Goal: Task Accomplishment & Management: Manage account settings

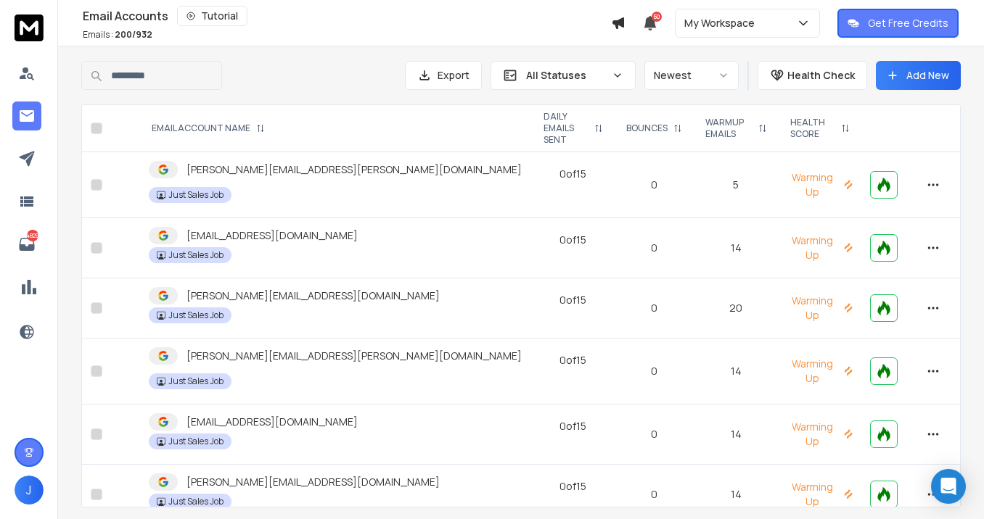
click at [346, 90] on div "Export All Statuses Newest Health Check Add New EMAIL ACCOUNT NAME DAILY EMAILS…" at bounding box center [520, 284] width 879 height 447
click at [748, 25] on p "My Workspace" at bounding box center [722, 23] width 76 height 15
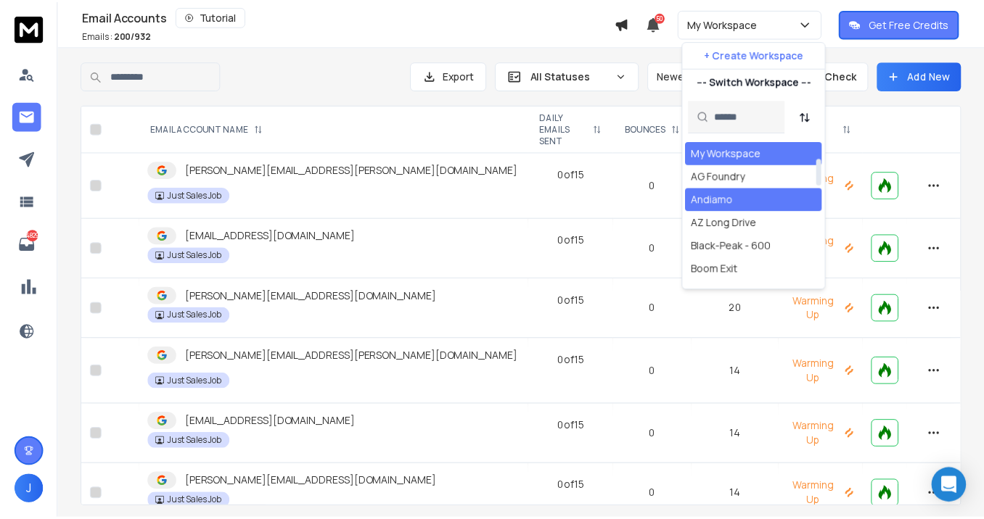
scroll to position [627, 0]
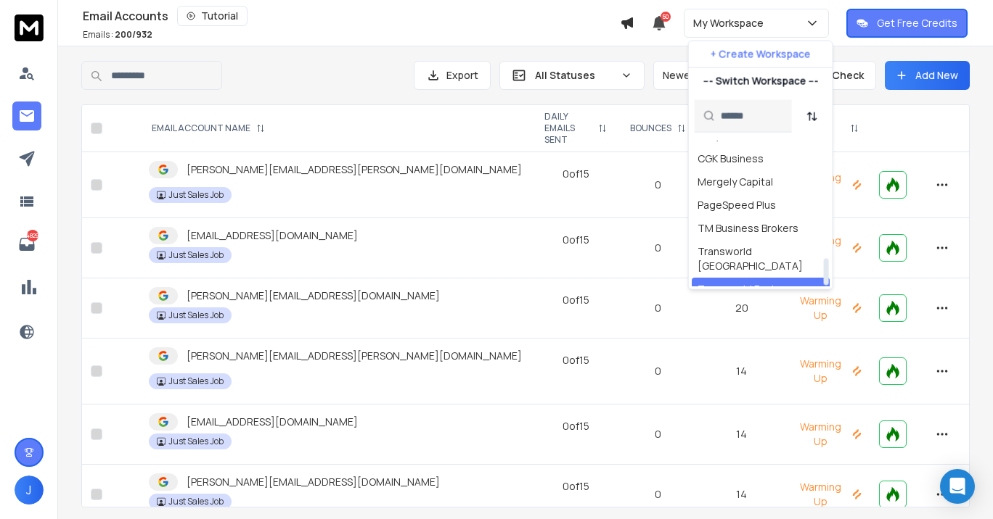
click at [745, 282] on div "Transworld Business Advisors of [GEOGRAPHIC_DATA]" at bounding box center [760, 304] width 126 height 44
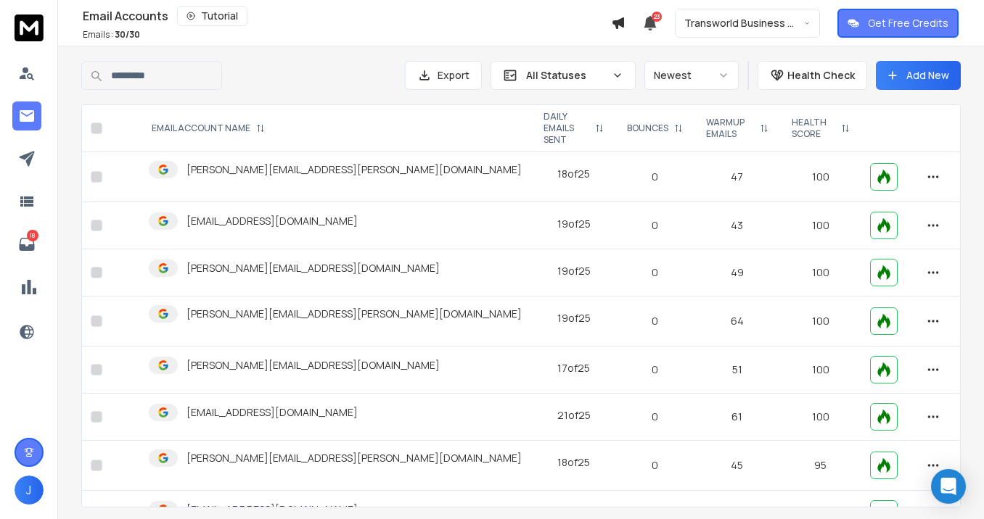
click at [323, 50] on div "Export All Statuses Newest Health Check Add New EMAIL ACCOUNT NAME DAILY EMAILS…" at bounding box center [521, 284] width 926 height 476
click at [321, 67] on div at bounding box center [238, 75] width 315 height 29
click at [70, 235] on div "Export All Statuses Newest Health Check Add New EMAIL ACCOUNT NAME DAILY EMAILS…" at bounding box center [521, 284] width 926 height 476
click at [318, 60] on div "Export All Statuses Newest Health Check Add New EMAIL ACCOUNT NAME DAILY EMAILS…" at bounding box center [521, 284] width 926 height 476
click at [308, 71] on div at bounding box center [238, 75] width 315 height 29
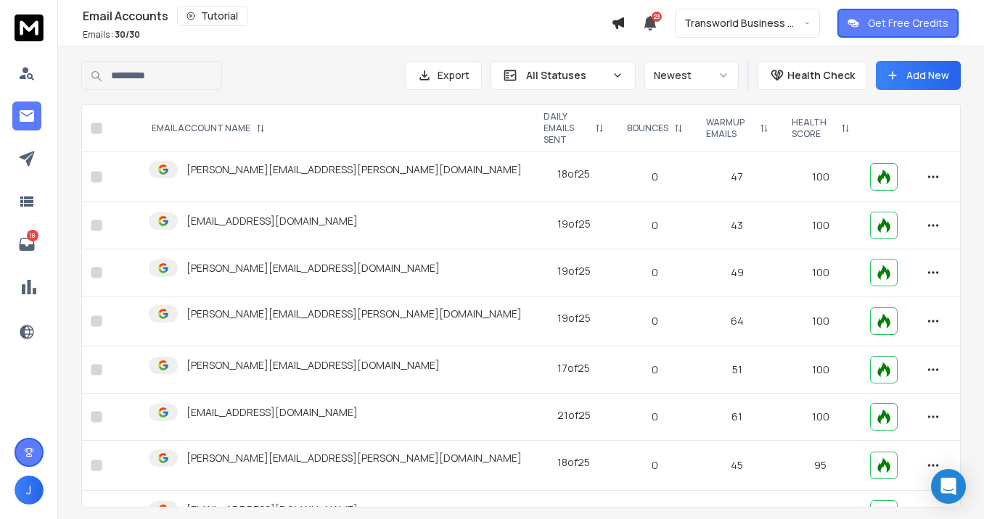
click at [308, 71] on div at bounding box center [238, 75] width 315 height 29
click at [30, 246] on icon at bounding box center [26, 244] width 15 height 13
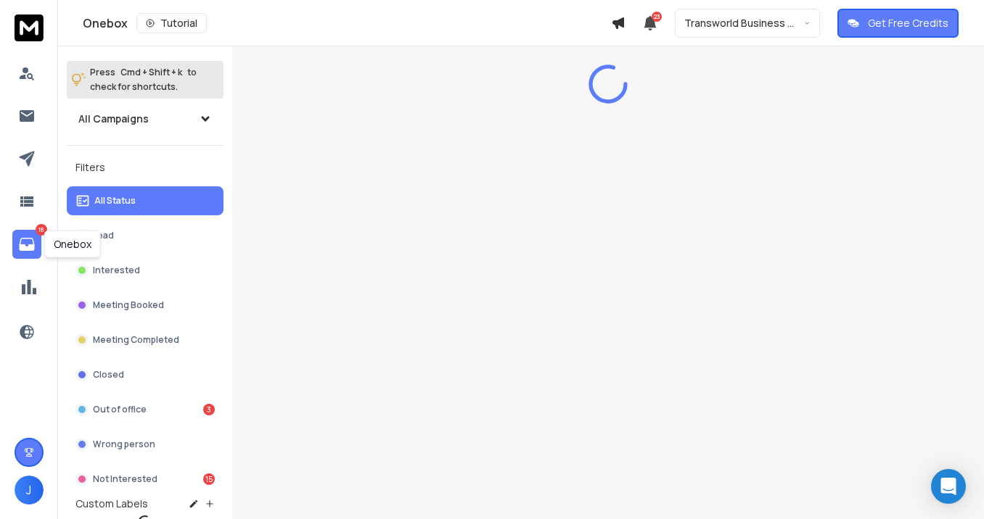
click at [30, 246] on icon at bounding box center [26, 244] width 15 height 13
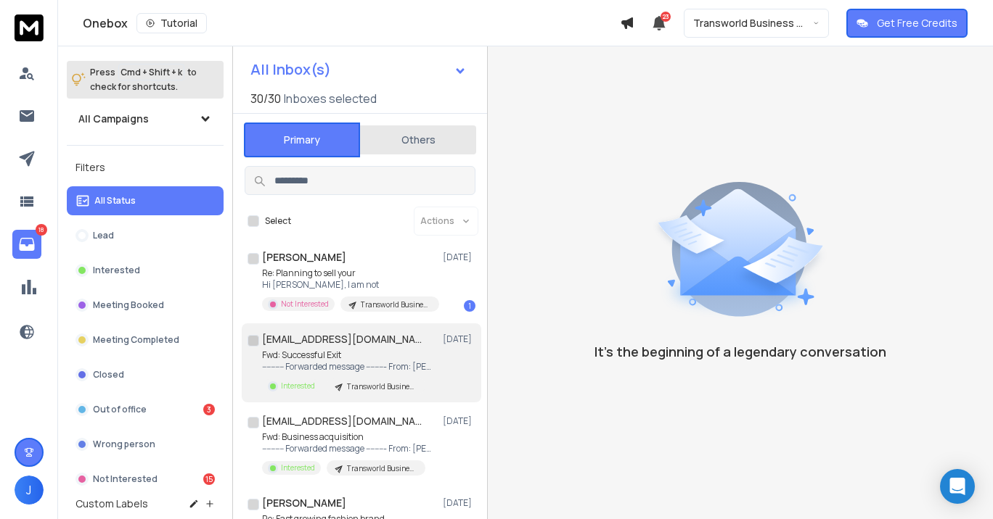
scroll to position [94, 0]
click at [305, 355] on p "Fwd: Successful Exit" at bounding box center [349, 355] width 174 height 12
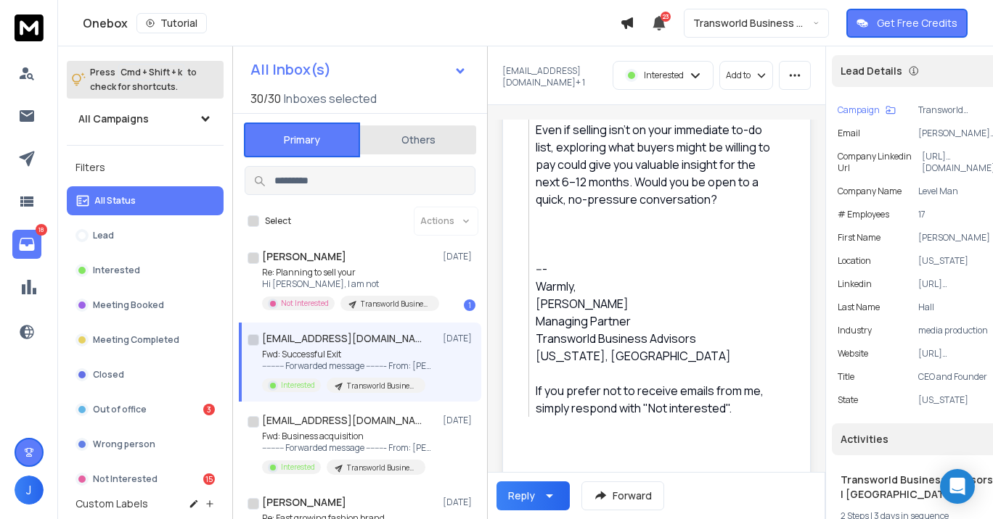
scroll to position [935, 0]
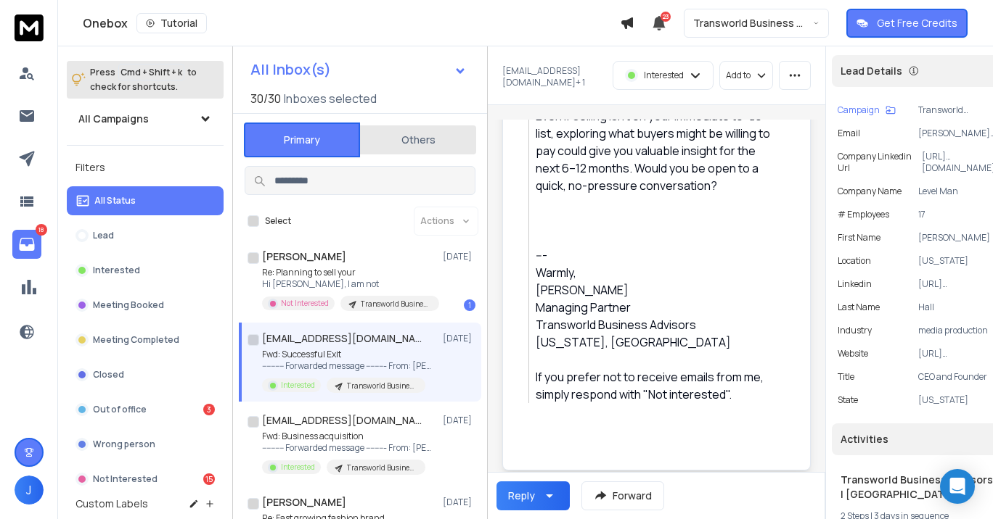
click at [668, 488] on span "3" at bounding box center [667, 494] width 7 height 12
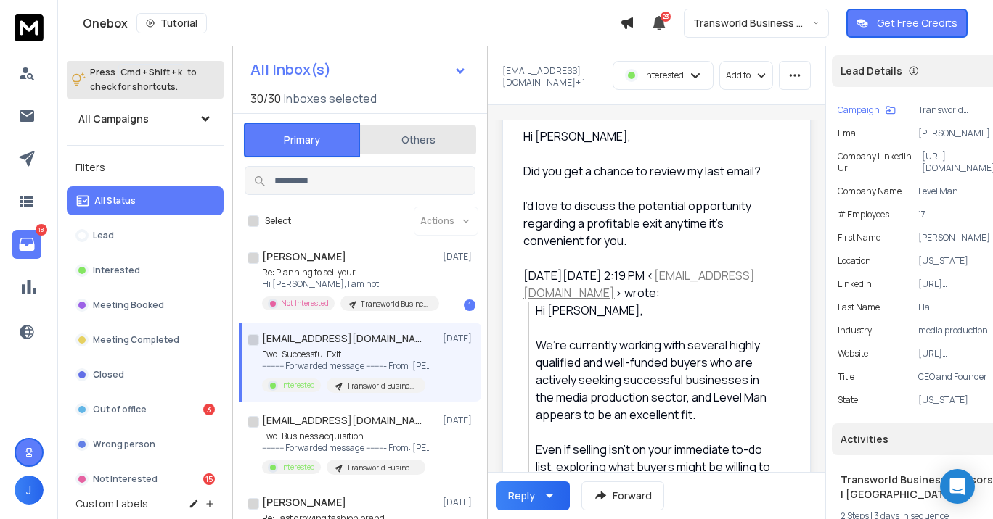
scroll to position [2600, 0]
click at [536, 303] on div "Hi Jermaine," at bounding box center [656, 311] width 242 height 17
click at [735, 475] on div "Reply Forward" at bounding box center [656, 495] width 337 height 47
click at [629, 337] on div "We’re currently working with several highly qualified and well-funded buyers wh…" at bounding box center [656, 380] width 242 height 87
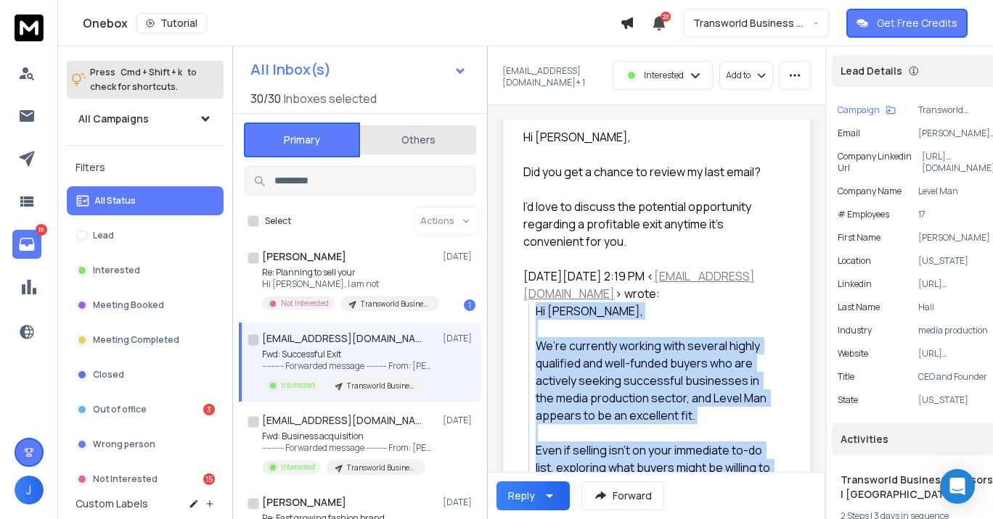
drag, startPoint x: 535, startPoint y: 182, endPoint x: 724, endPoint y: 449, distance: 326.9
click at [724, 449] on div "Hi Jermaine, We’re currently working with several highly qualified and well-fun…" at bounding box center [656, 520] width 242 height 435
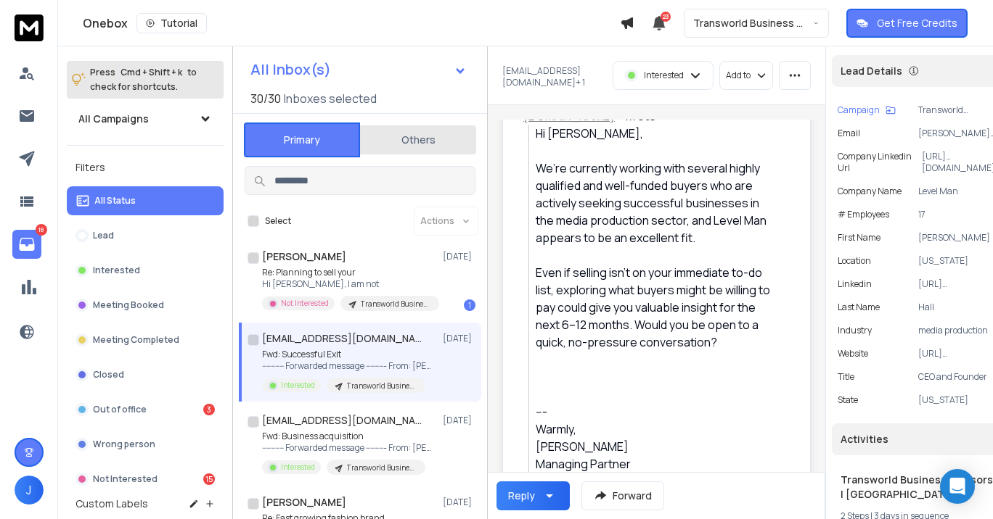
drag, startPoint x: 630, startPoint y: 377, endPoint x: 562, endPoint y: 336, distance: 80.0
click at [591, 490] on div "New York, USA" at bounding box center [656, 498] width 242 height 17
click at [537, 421] on div "Warmly," at bounding box center [656, 429] width 242 height 17
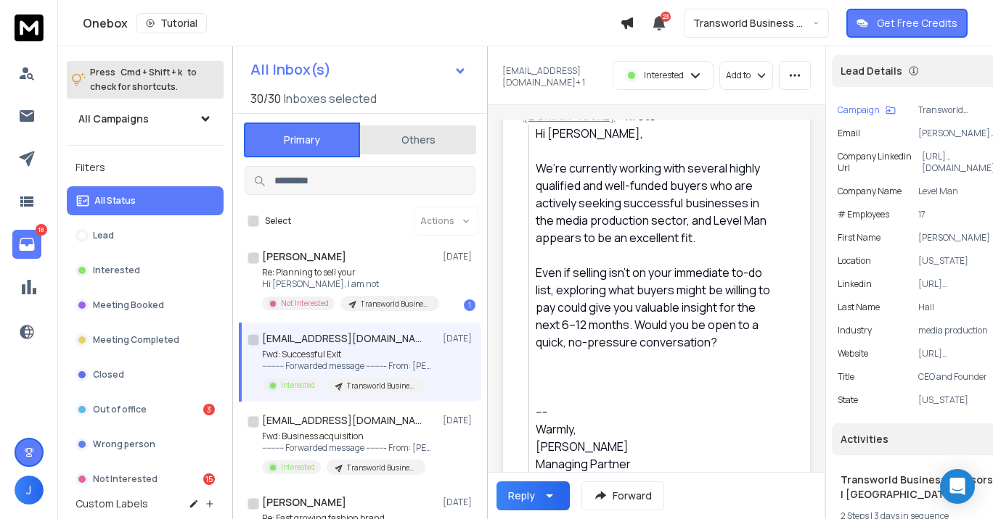
click at [620, 490] on div "New York, USA" at bounding box center [656, 498] width 242 height 17
click at [616, 490] on div "New York, USA" at bounding box center [656, 498] width 242 height 17
drag, startPoint x: 614, startPoint y: 372, endPoint x: 571, endPoint y: 330, distance: 60.0
click at [571, 330] on div "Hi Jermaine, We’re currently working with several highly qualified and well-fun…" at bounding box center [656, 342] width 242 height 435
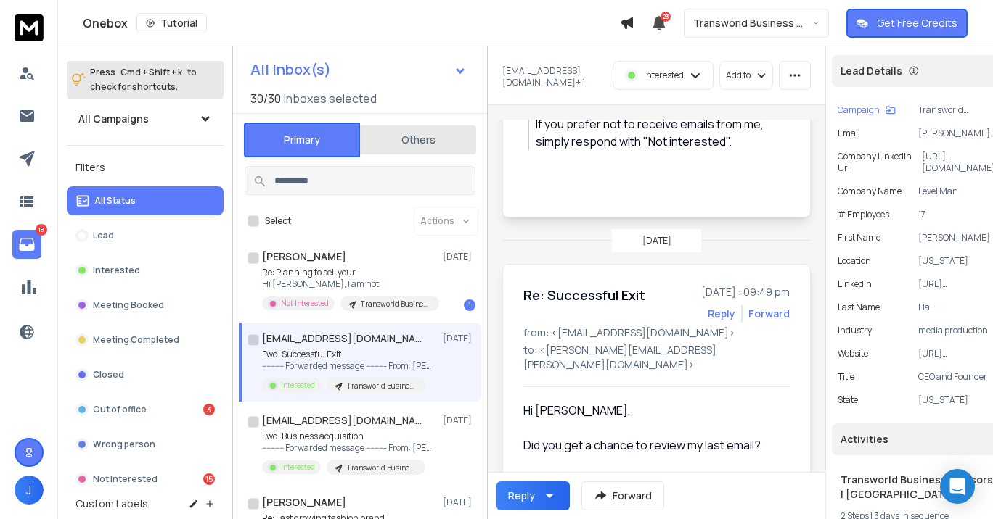
scroll to position [2326, 0]
drag, startPoint x: 630, startPoint y: 385, endPoint x: 517, endPoint y: 271, distance: 160.6
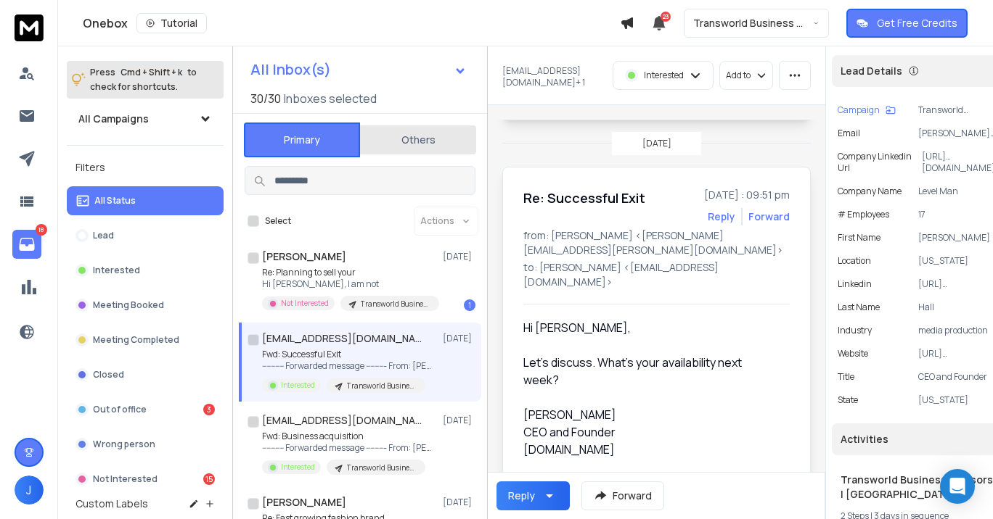
scroll to position [1287, 0]
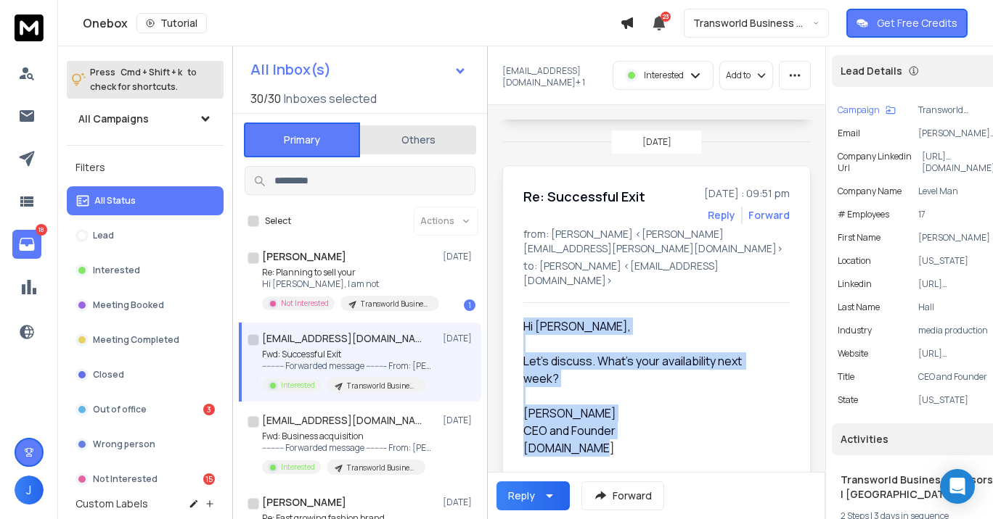
drag, startPoint x: 561, startPoint y: 321, endPoint x: 523, endPoint y: 231, distance: 97.6
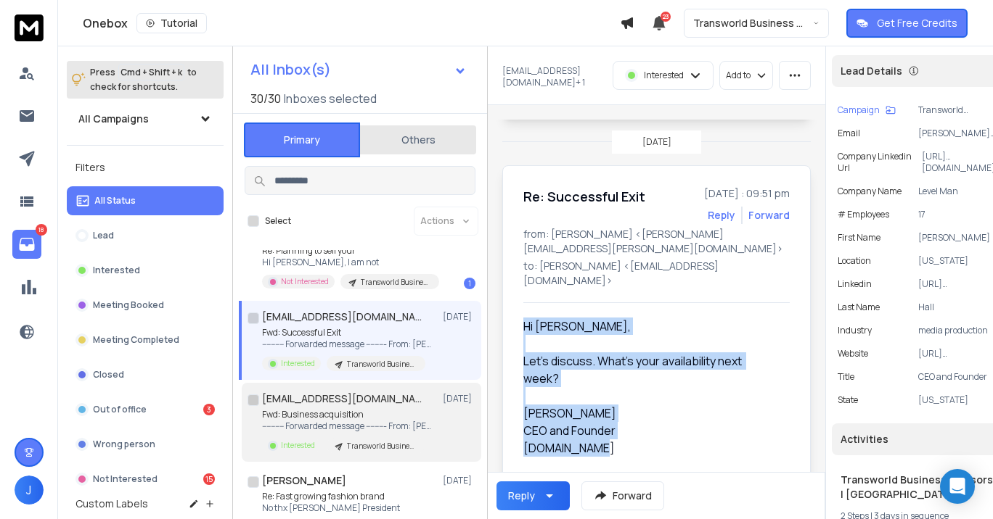
scroll to position [134, 0]
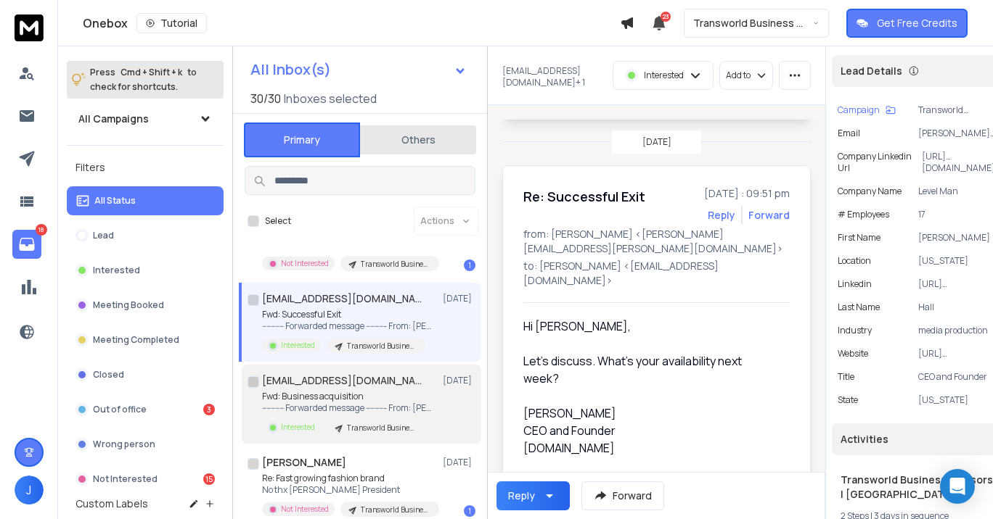
click at [314, 394] on p "Fwd: Business acquisition" at bounding box center [349, 397] width 174 height 12
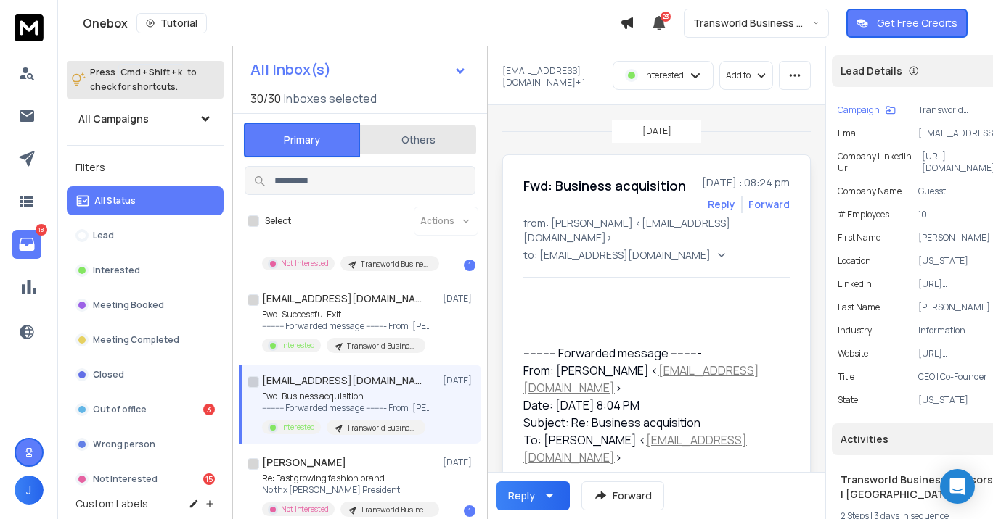
scroll to position [211, 0]
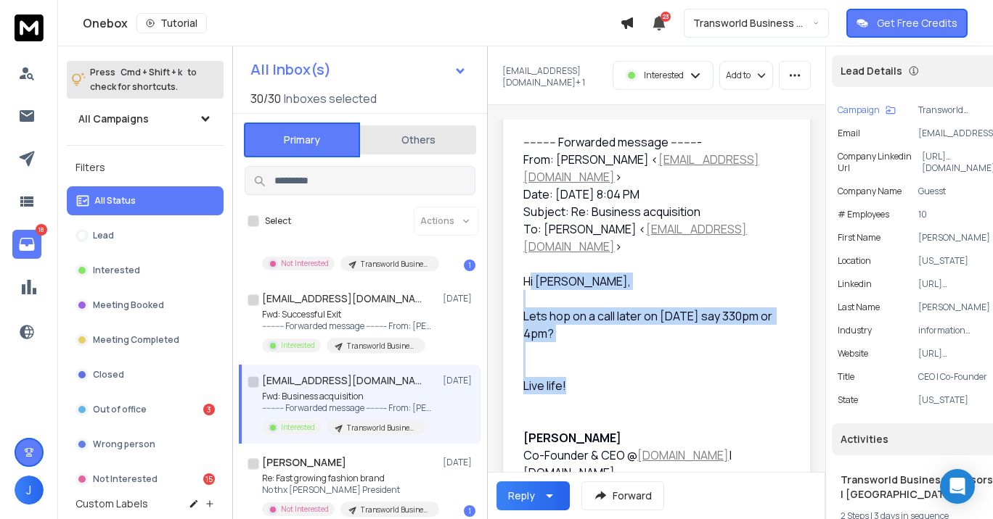
drag, startPoint x: 582, startPoint y: 342, endPoint x: 522, endPoint y: 236, distance: 121.8
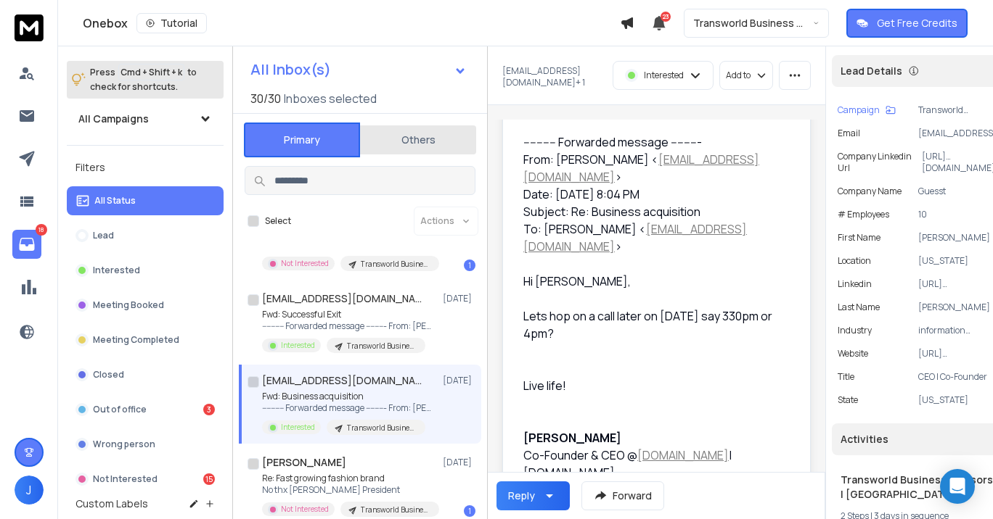
click at [523, 273] on div "Hi Eric," at bounding box center [650, 281] width 255 height 17
click at [558, 342] on div at bounding box center [650, 350] width 255 height 17
click at [524, 273] on div "Hi Eric," at bounding box center [650, 281] width 255 height 17
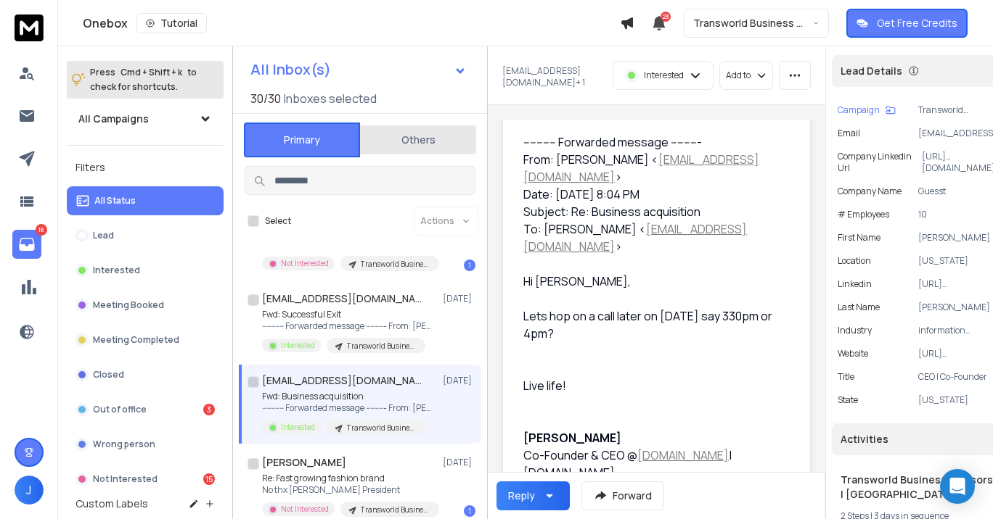
click at [665, 412] on div at bounding box center [650, 420] width 255 height 17
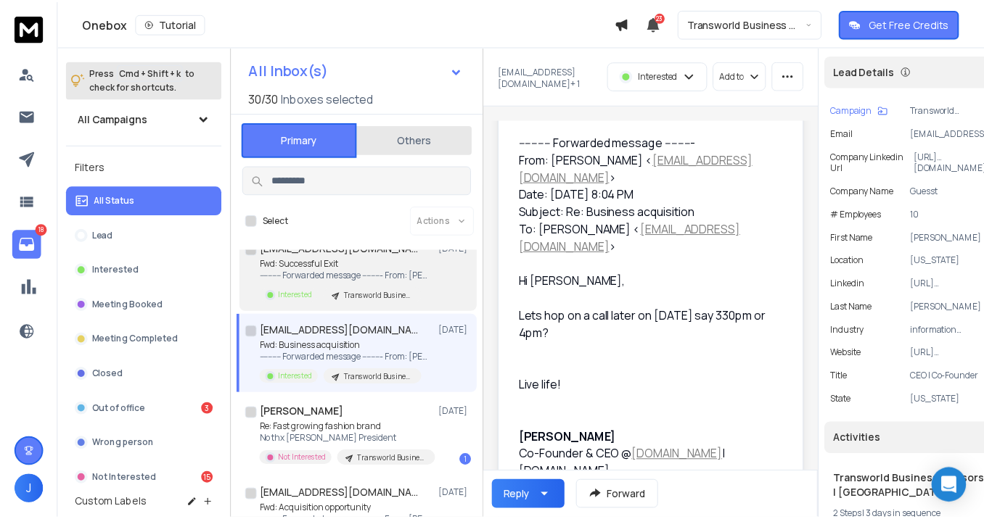
scroll to position [191, 0]
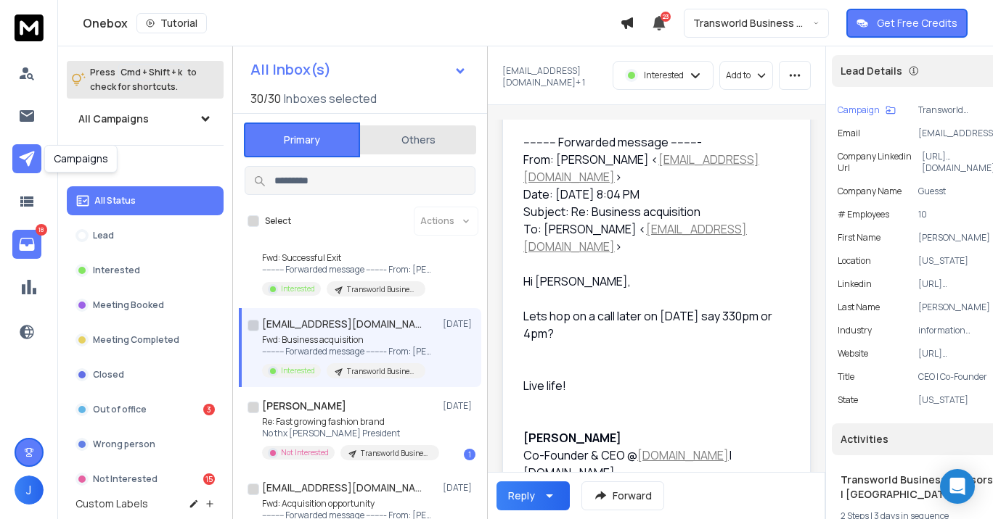
click at [27, 157] on icon at bounding box center [26, 159] width 15 height 15
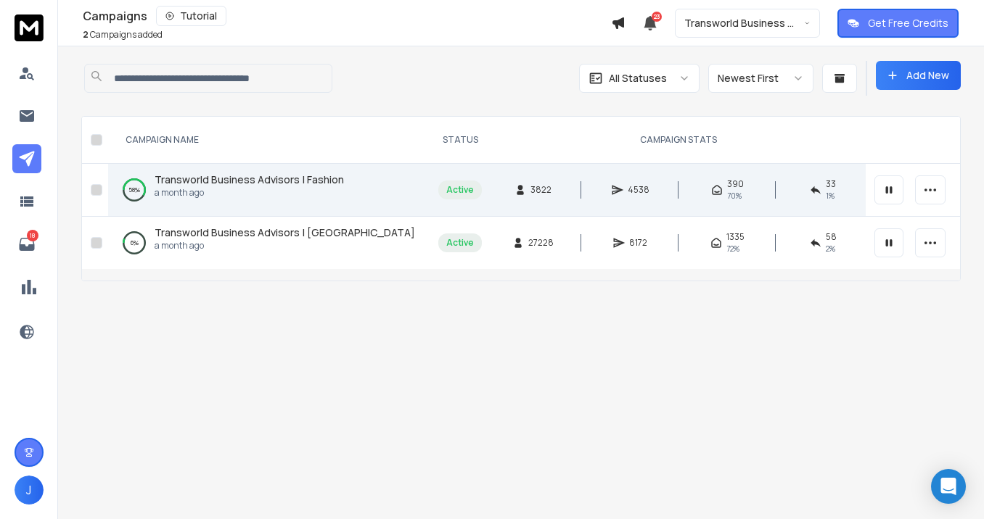
click at [275, 181] on span "Transworld Business Advisors | Fashion" at bounding box center [249, 180] width 189 height 14
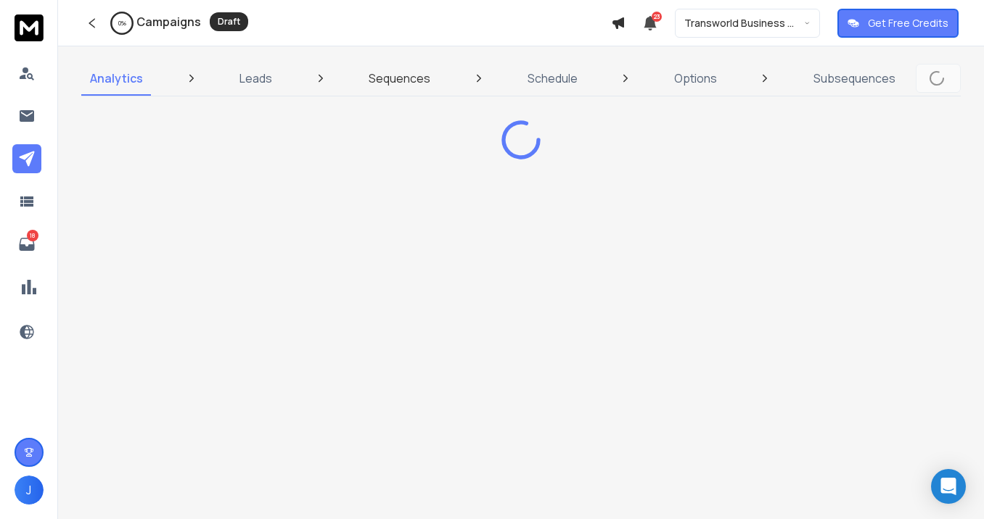
click at [379, 84] on p "Sequences" at bounding box center [400, 78] width 62 height 17
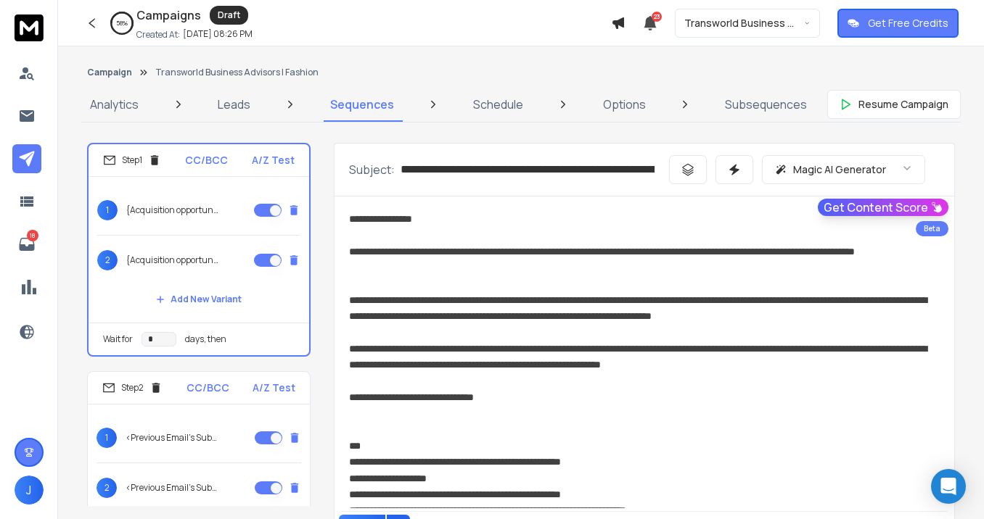
click at [181, 203] on div "1 {Acquisition opportunity|Fast growing fashion brand for sale}" at bounding box center [158, 210] width 122 height 20
click at [184, 420] on div "1 <Previous Email's Subject>" at bounding box center [198, 439] width 205 height 50
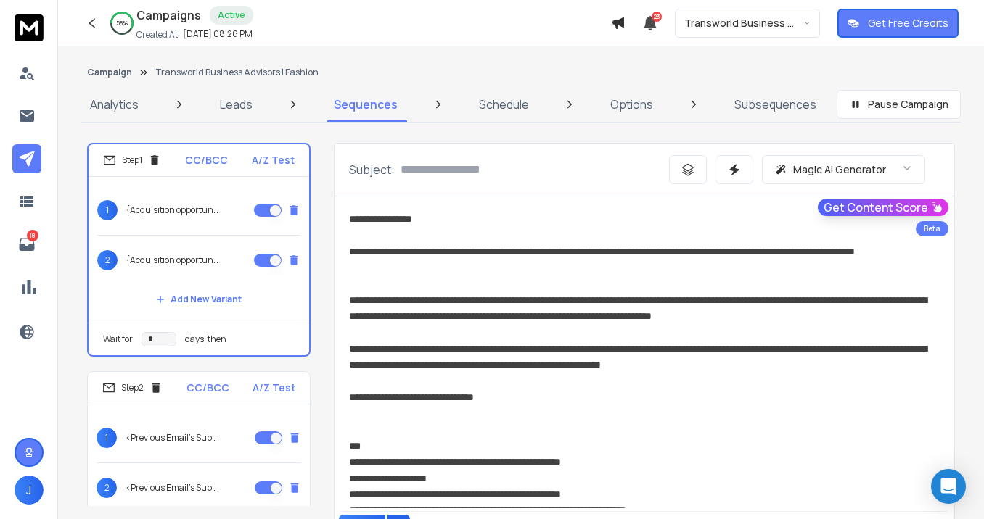
click at [184, 420] on div "1 <Previous Email's Subject>" at bounding box center [198, 439] width 205 height 50
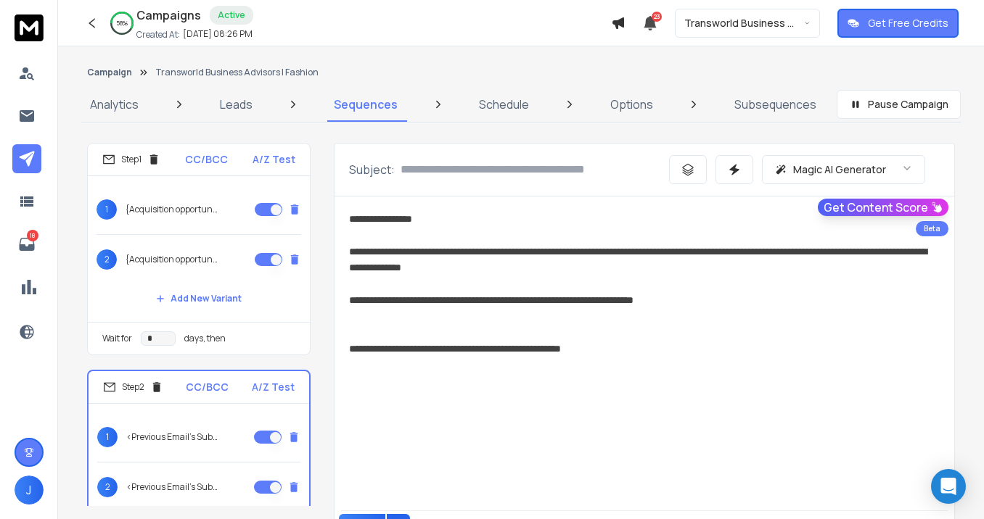
click at [178, 204] on p "{Acquisition opportunity|Fast growing fashion brand for sale}" at bounding box center [172, 210] width 93 height 12
type input "**********"
click at [178, 203] on div "1 {Acquisition opportunity|Fast growing fashion brand for sale}" at bounding box center [157, 210] width 122 height 20
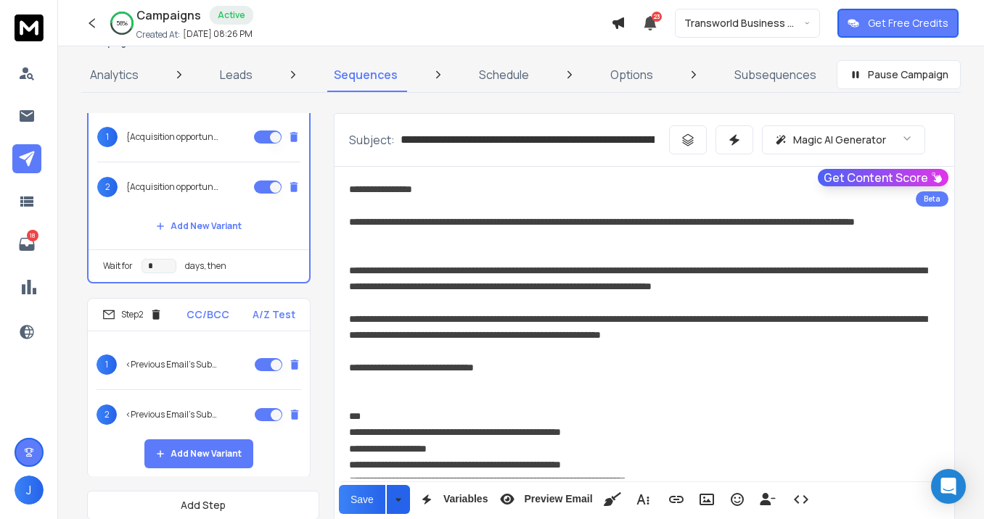
scroll to position [51, 0]
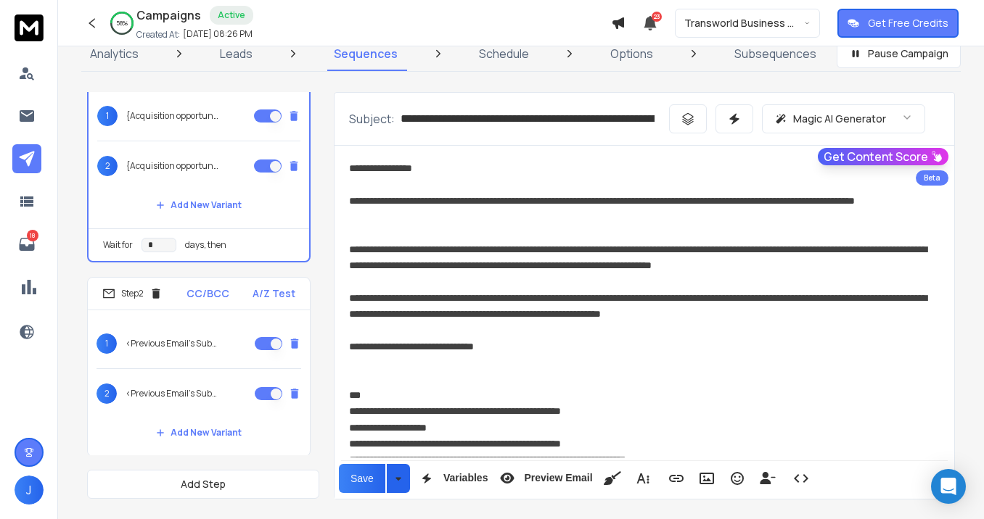
click at [193, 463] on div "Step 1 CC/BCC A/Z Test 1 {Acquisition opportunity|Fast growing fashion brand fo…" at bounding box center [203, 296] width 232 height 408
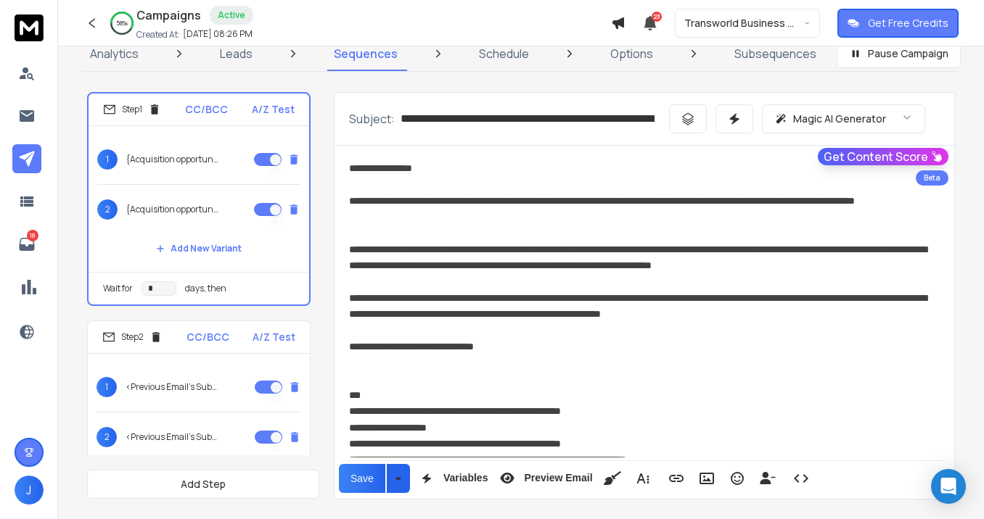
scroll to position [0, 0]
click at [28, 154] on icon at bounding box center [26, 159] width 15 height 15
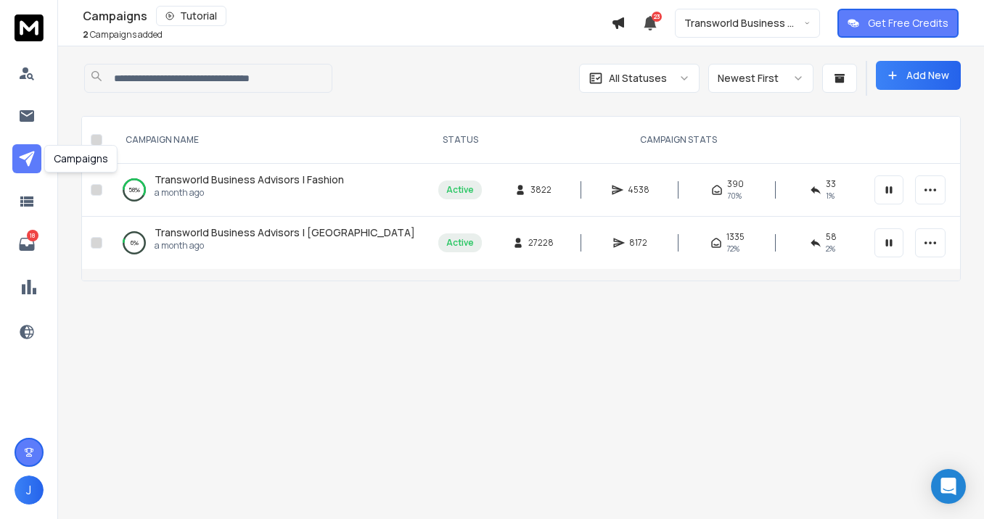
click at [420, 67] on div at bounding box center [301, 78] width 440 height 35
click at [407, 33] on div "2 Campaigns added" at bounding box center [347, 35] width 528 height 12
click at [414, 68] on div at bounding box center [301, 78] width 440 height 35
click at [471, 58] on div "Campaigns 2 Campaigns Added All Statuses Newest First Add New CAMPAIGN NAME STA…" at bounding box center [521, 320] width 926 height 549
